Goal: Task Accomplishment & Management: Manage account settings

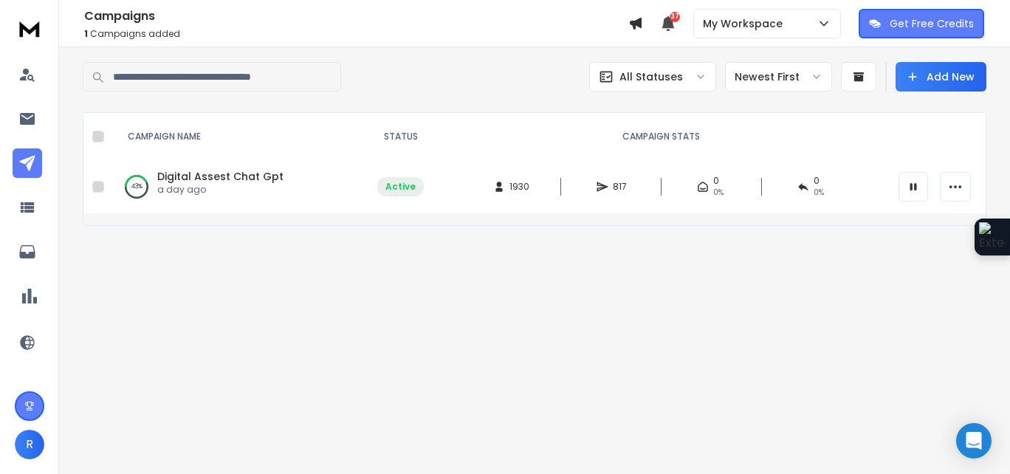
click at [441, 282] on div "Get only verified leads with our AI-powered Lead Finder, starting at $22/mo Try…" at bounding box center [505, 237] width 1010 height 474
click at [27, 120] on icon at bounding box center [27, 119] width 15 height 12
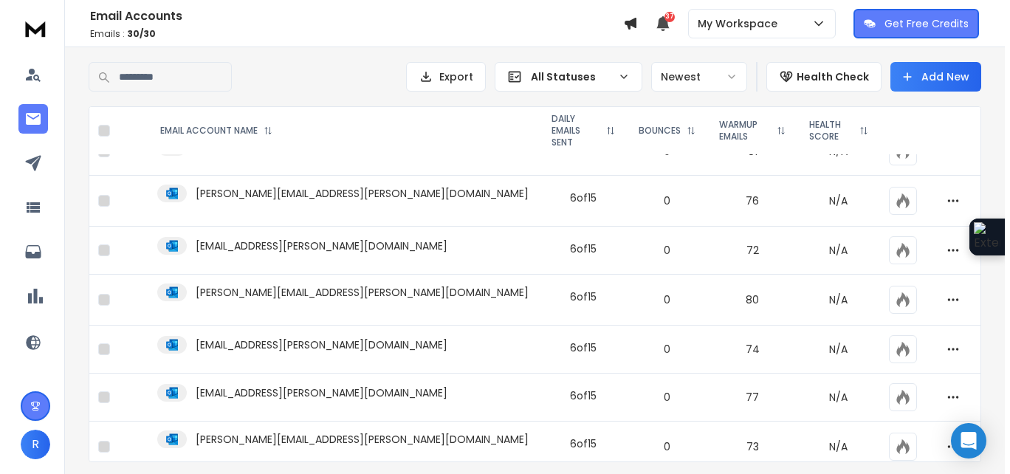
scroll to position [111, 0]
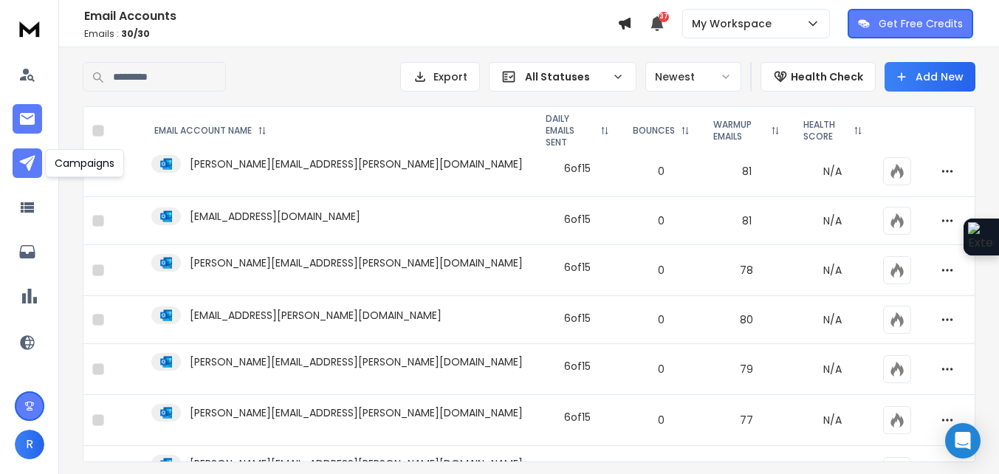
click at [27, 158] on icon at bounding box center [27, 163] width 16 height 16
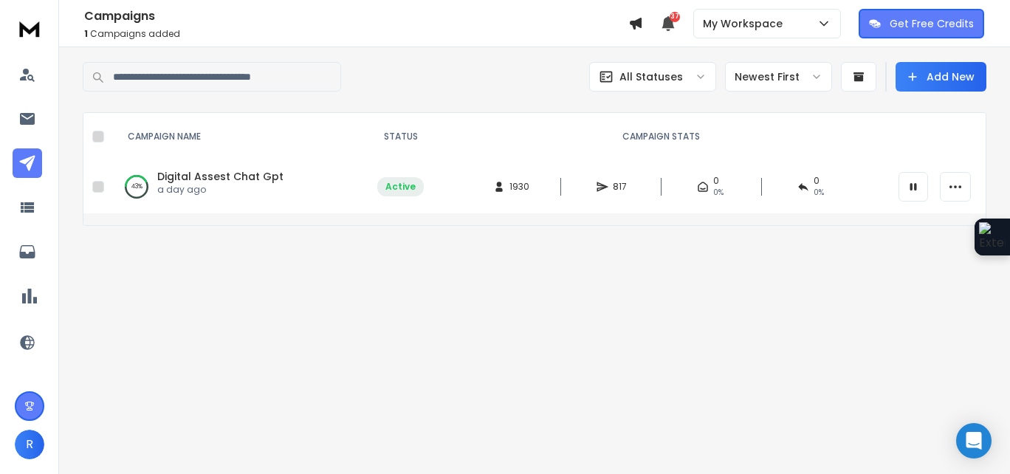
click at [435, 95] on div "Campaigns 1 Campaigns Added All Statuses Newest First Add New CAMPAIGN NAME STA…" at bounding box center [535, 144] width 904 height 164
click at [18, 115] on icon at bounding box center [27, 119] width 18 height 18
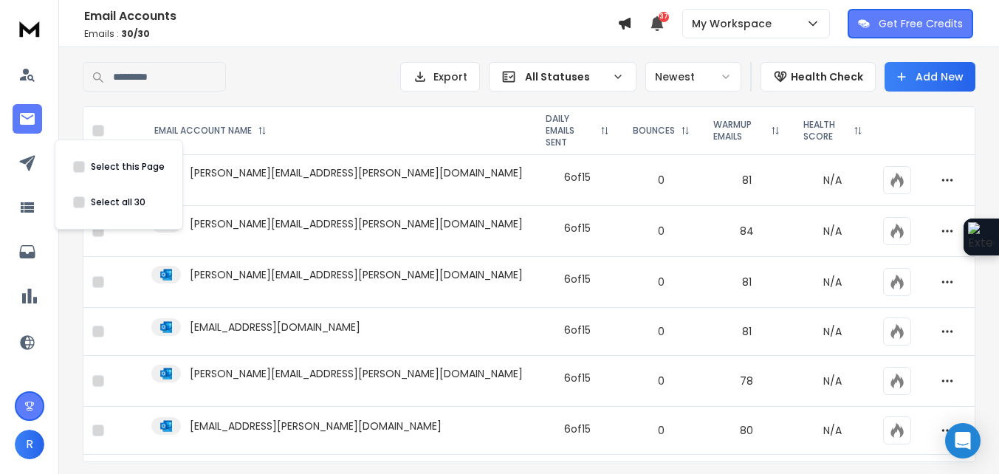
click at [93, 131] on button "Select this Page" at bounding box center [98, 131] width 12 height 12
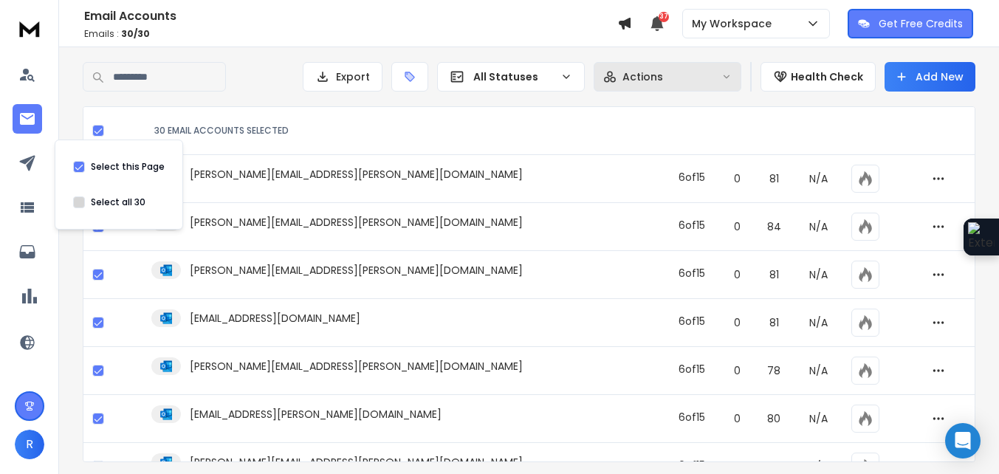
click at [649, 79] on p "Actions" at bounding box center [643, 76] width 41 height 15
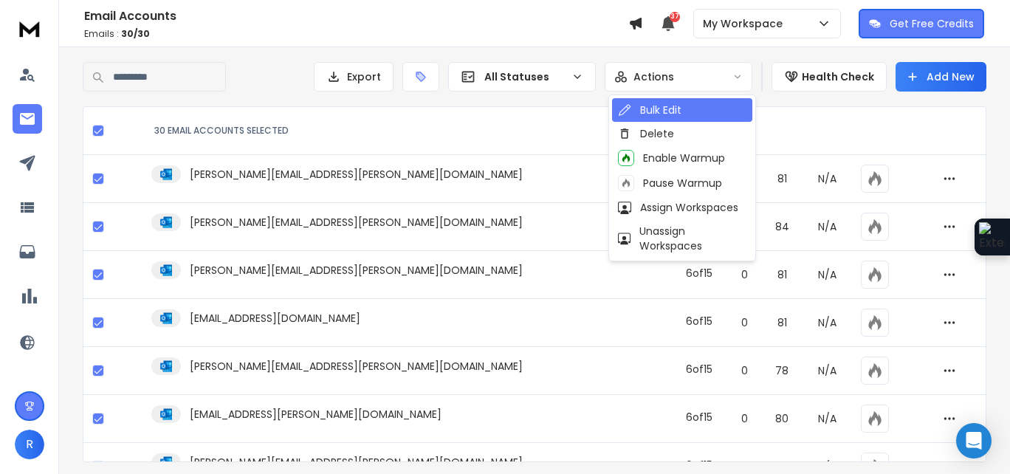
click at [656, 111] on div "Bulk Edit" at bounding box center [650, 110] width 64 height 15
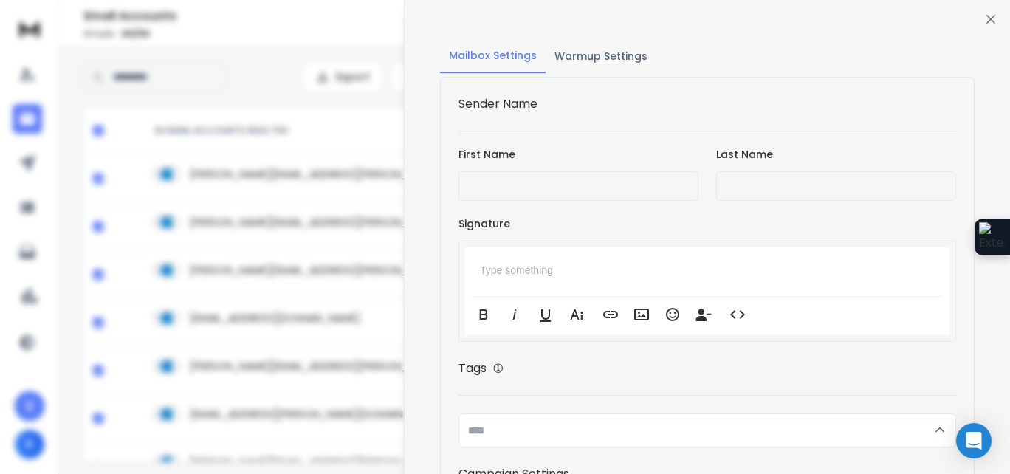
scroll to position [295, 0]
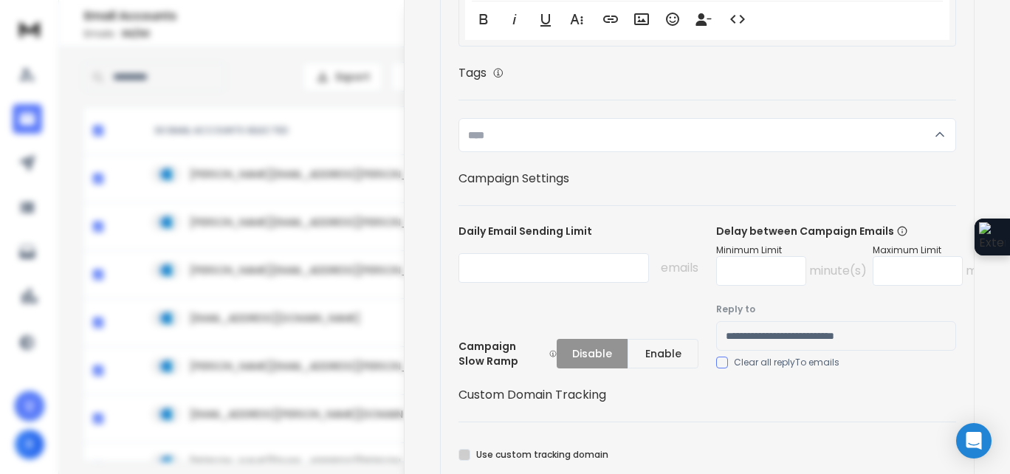
click at [516, 270] on input "number" at bounding box center [554, 268] width 191 height 30
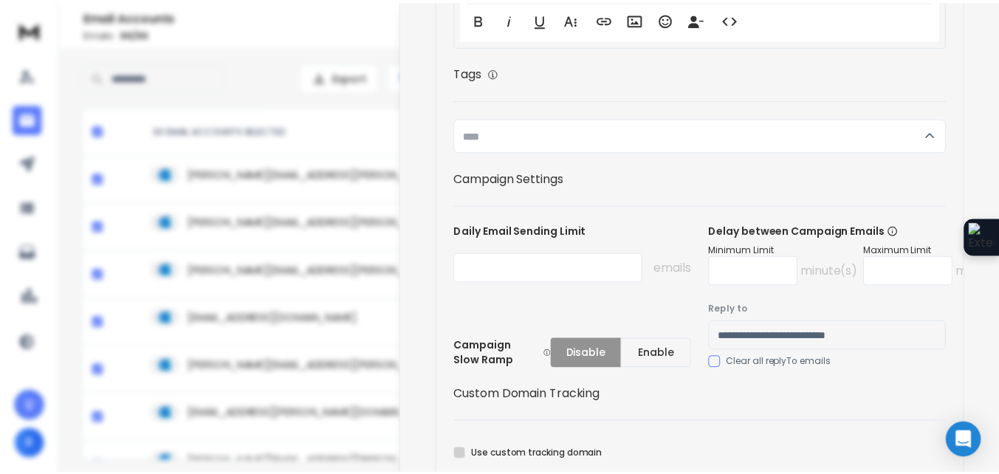
scroll to position [409, 0]
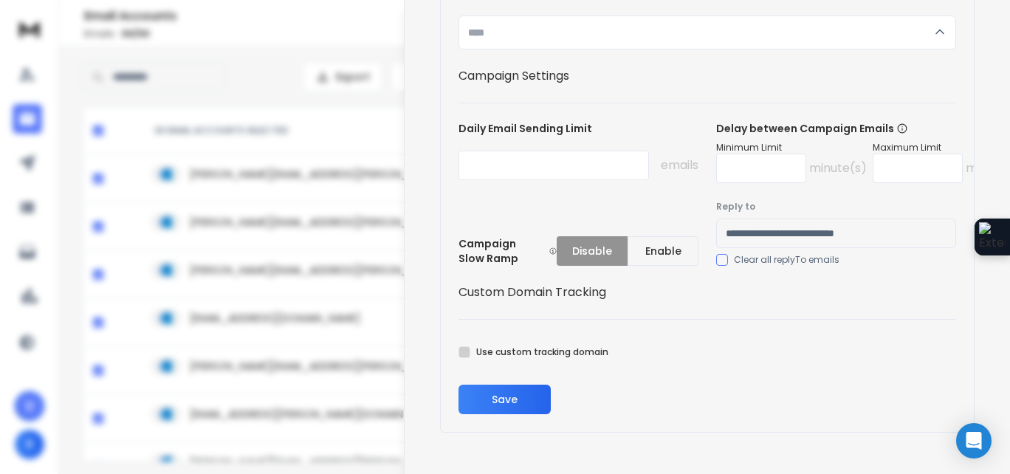
type input "**"
click at [494, 394] on button "Save" at bounding box center [505, 400] width 92 height 30
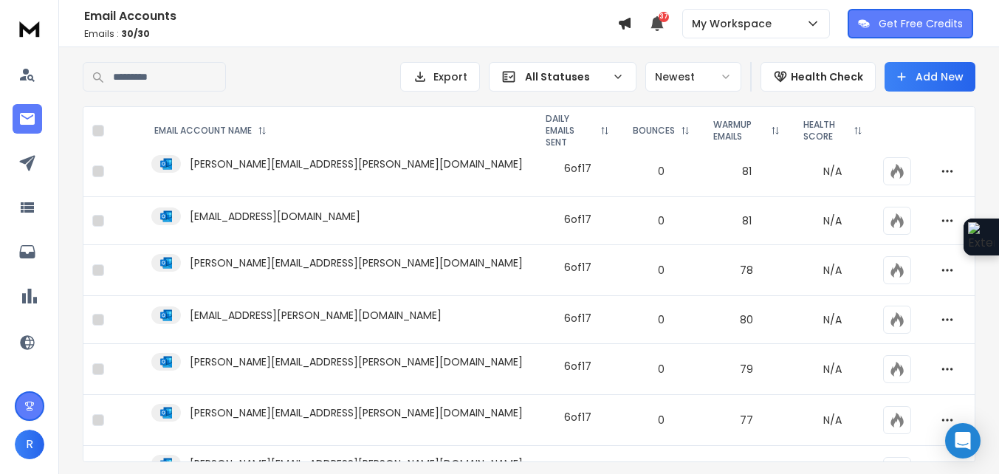
scroll to position [0, 0]
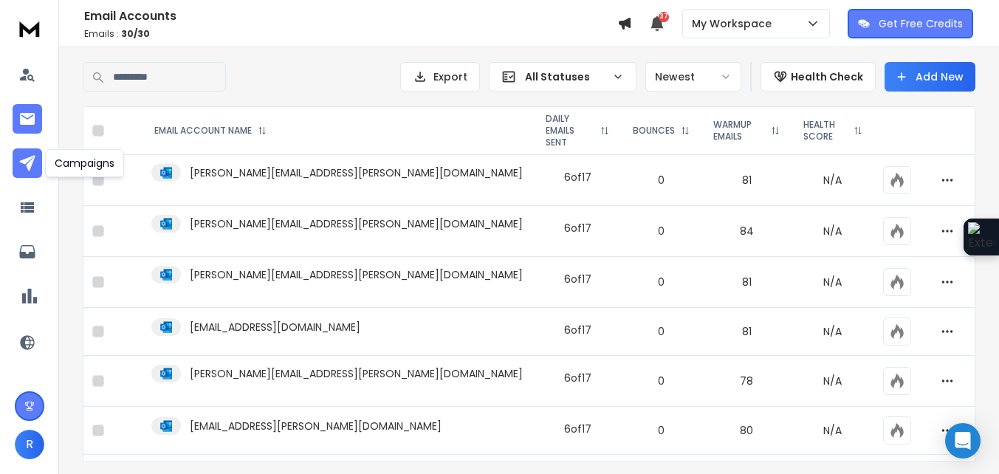
click at [28, 159] on icon at bounding box center [27, 163] width 16 height 16
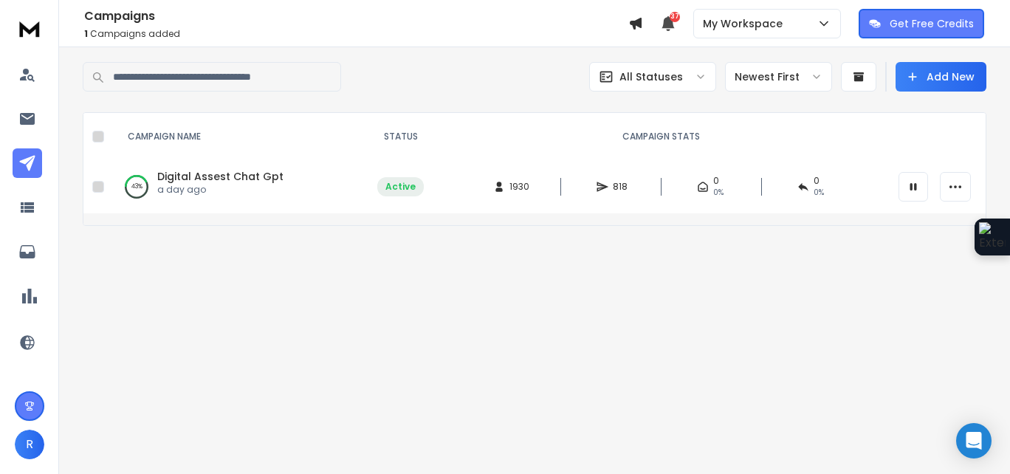
click at [417, 102] on div "Campaigns 1 Campaigns Added All Statuses Newest First Add New CAMPAIGN NAME STA…" at bounding box center [535, 144] width 904 height 164
click at [483, 77] on div at bounding box center [309, 77] width 452 height 30
click at [21, 122] on icon at bounding box center [27, 119] width 15 height 12
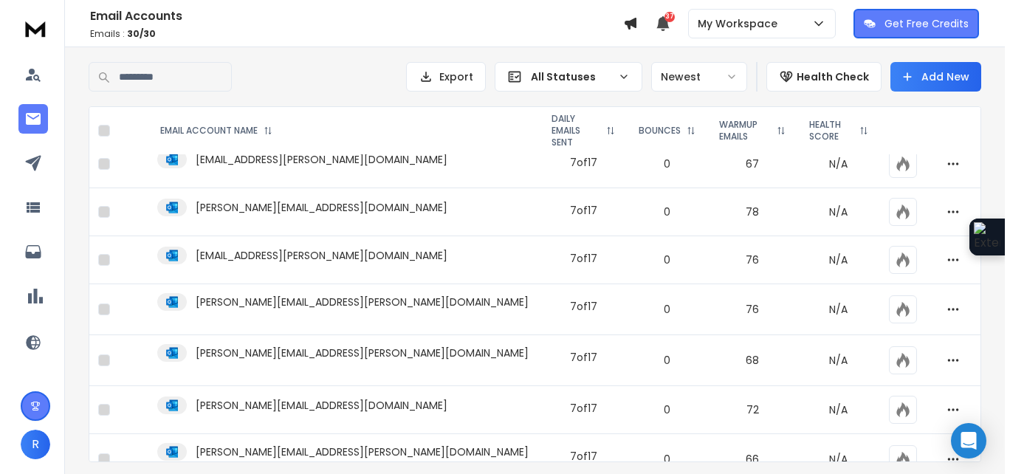
scroll to position [1145, 0]
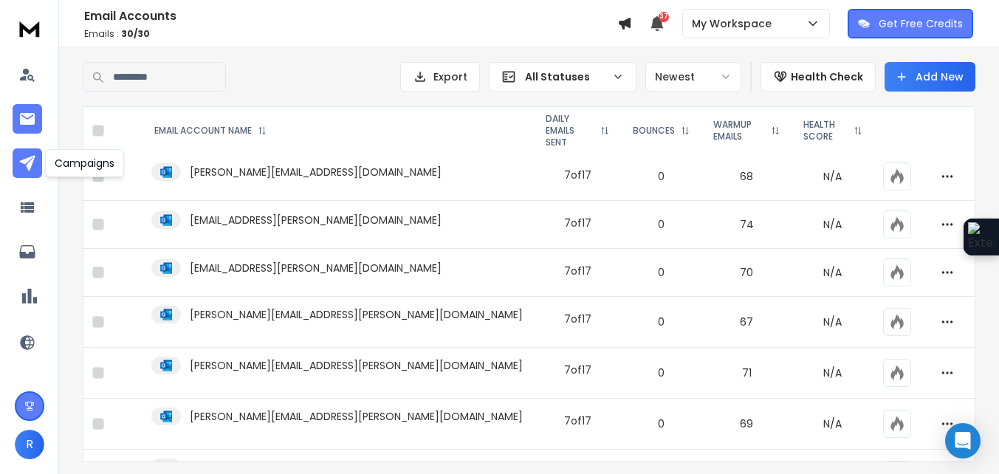
click at [26, 158] on icon at bounding box center [27, 163] width 18 height 18
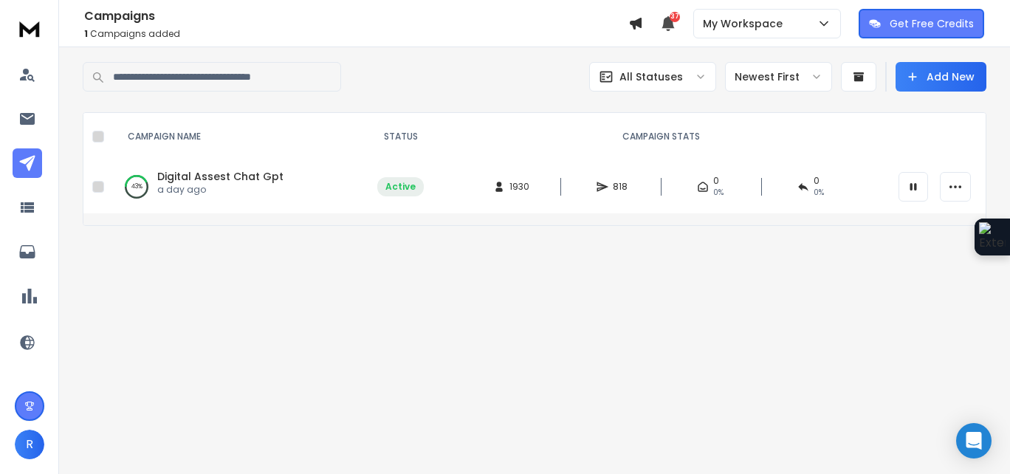
click at [517, 61] on div "Campaigns 1 Campaigns Added All Statuses Newest First Add New CAMPAIGN NAME STA…" at bounding box center [534, 144] width 951 height 194
click at [517, 62] on div at bounding box center [309, 77] width 452 height 30
